Goal: Navigation & Orientation: Find specific page/section

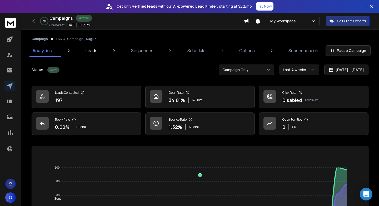
click at [96, 54] on p "Leads" at bounding box center [92, 50] width 12 height 6
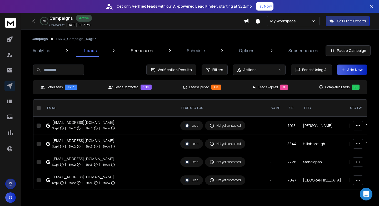
click at [134, 54] on p "Sequences" at bounding box center [142, 50] width 22 height 6
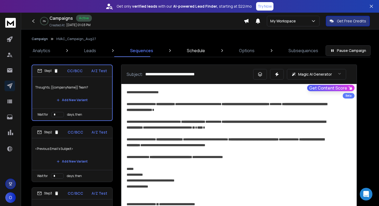
click at [187, 54] on p "Schedule" at bounding box center [196, 50] width 18 height 6
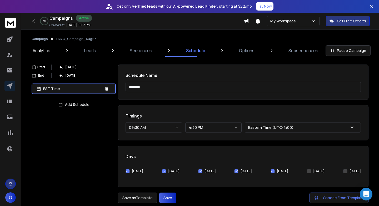
click at [50, 54] on p "Analytics" at bounding box center [42, 50] width 18 height 6
